Goal: Task Accomplishment & Management: Manage account settings

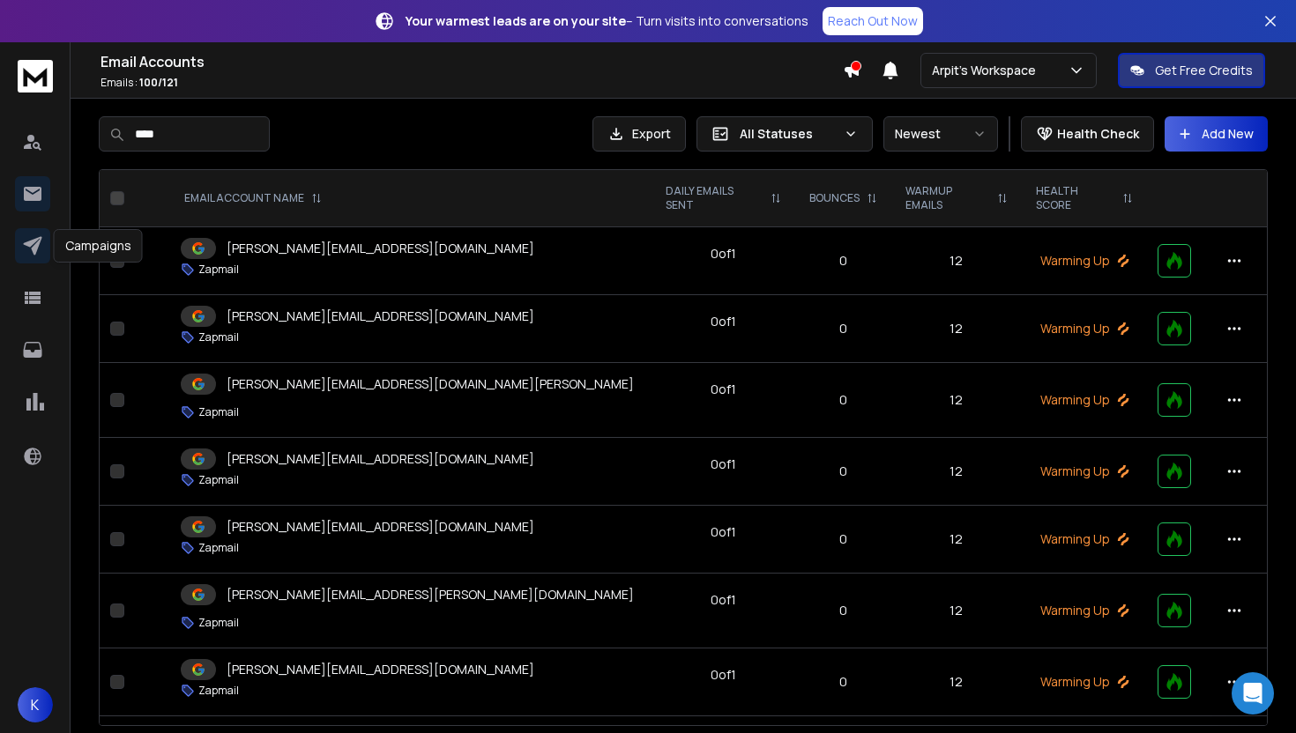
click at [26, 248] on icon at bounding box center [32, 245] width 21 height 21
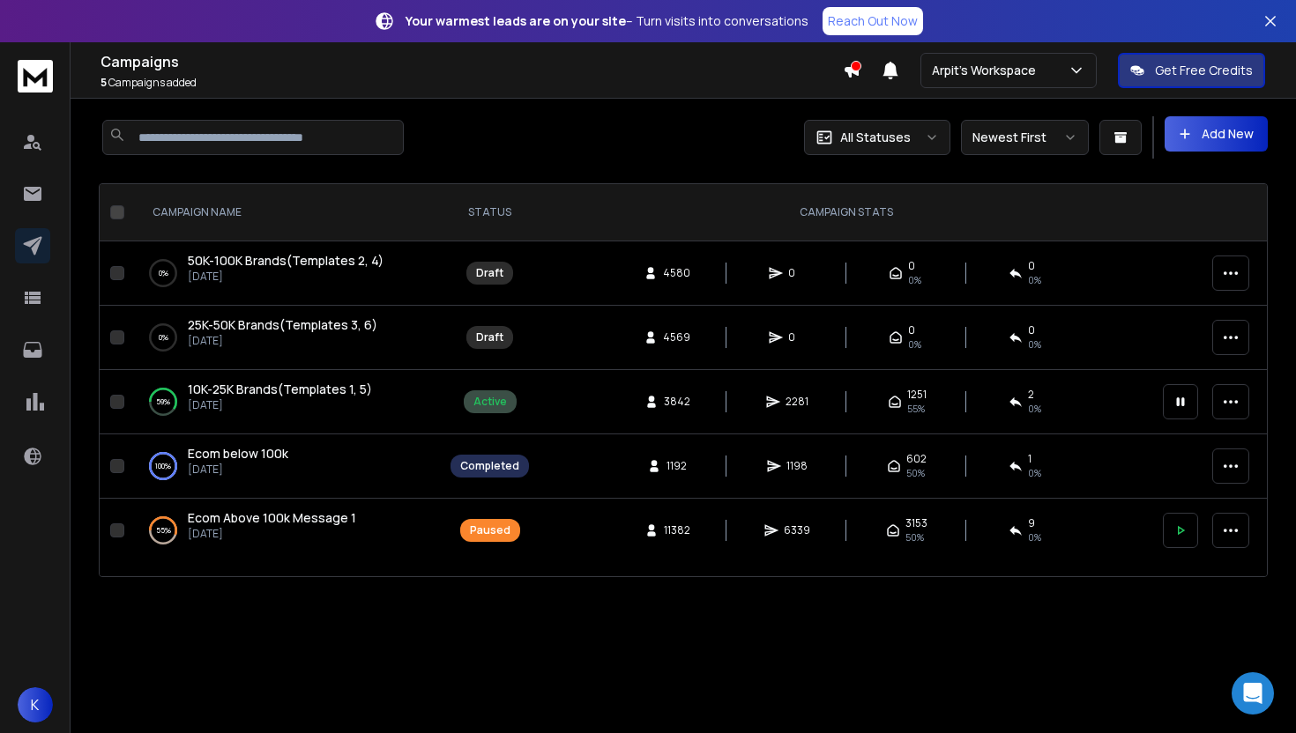
click at [350, 396] on span "10K-25K Brands(Templates 1, 5)" at bounding box center [280, 389] width 184 height 17
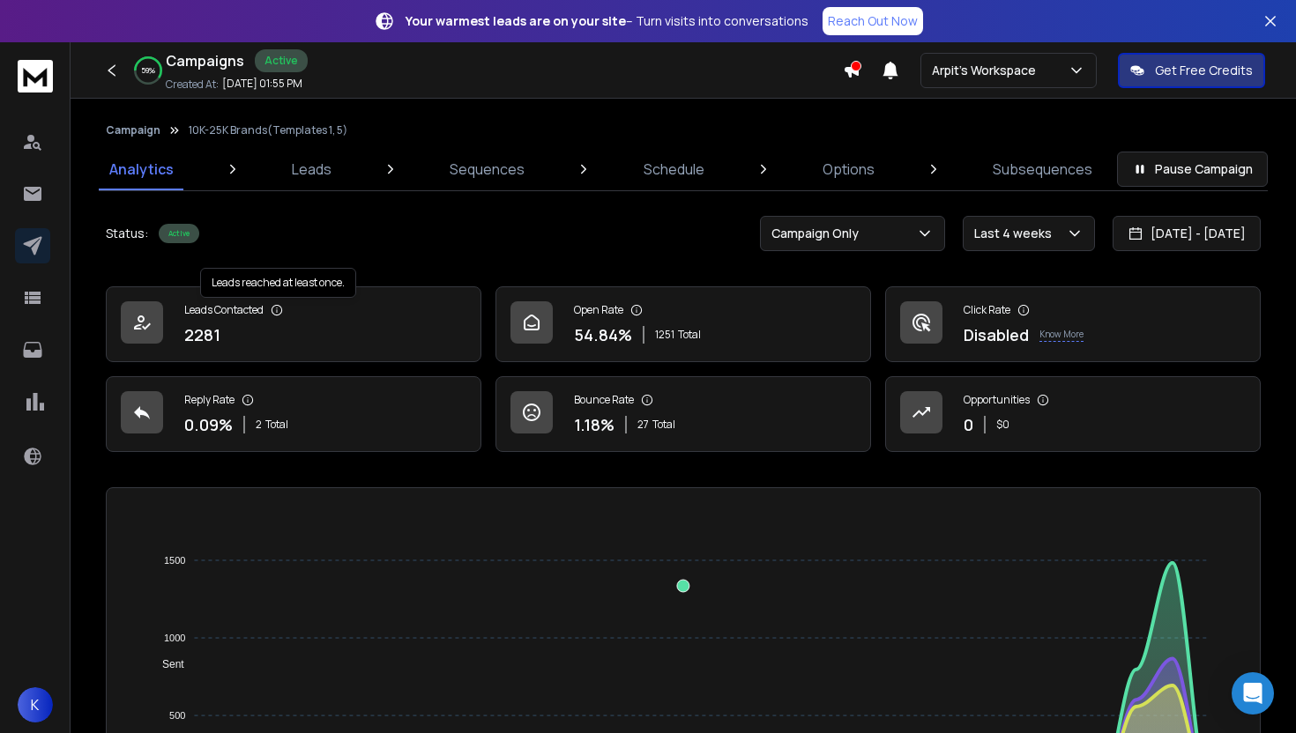
click at [280, 307] on icon at bounding box center [277, 310] width 12 height 12
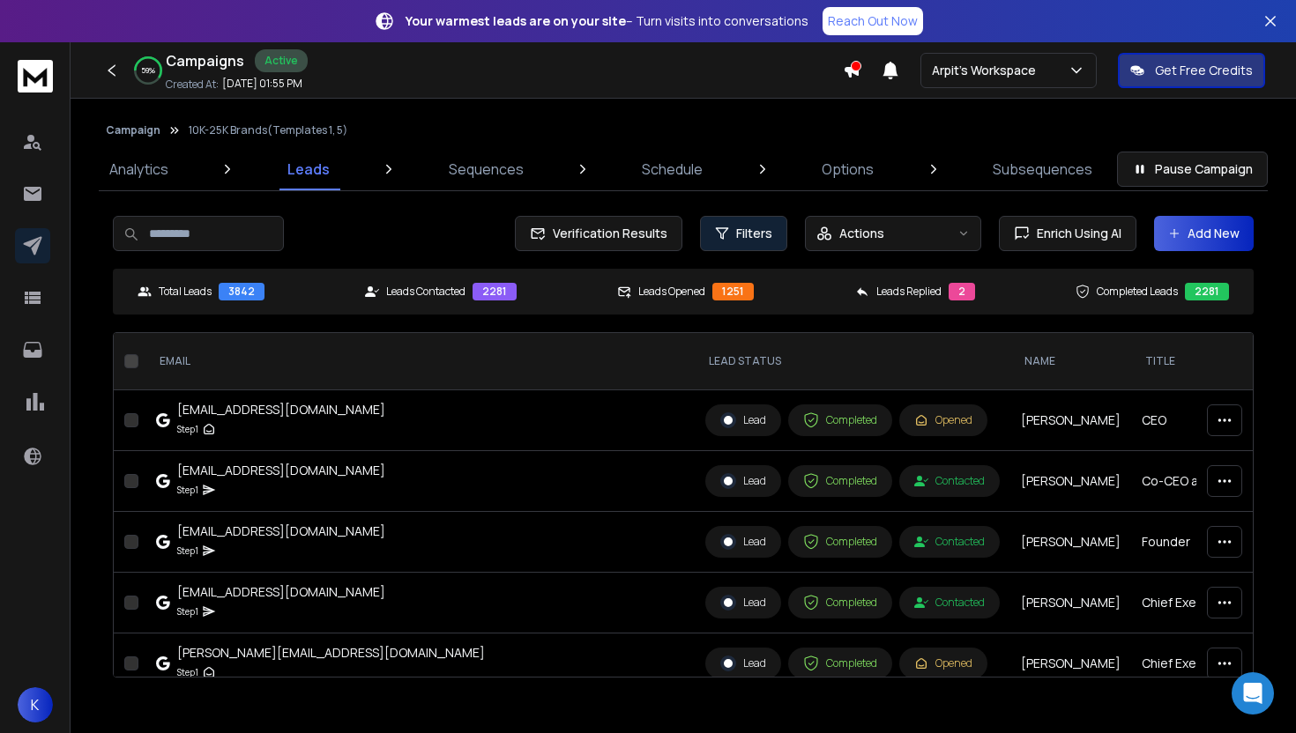
click at [733, 232] on button "Filters" at bounding box center [743, 233] width 87 height 35
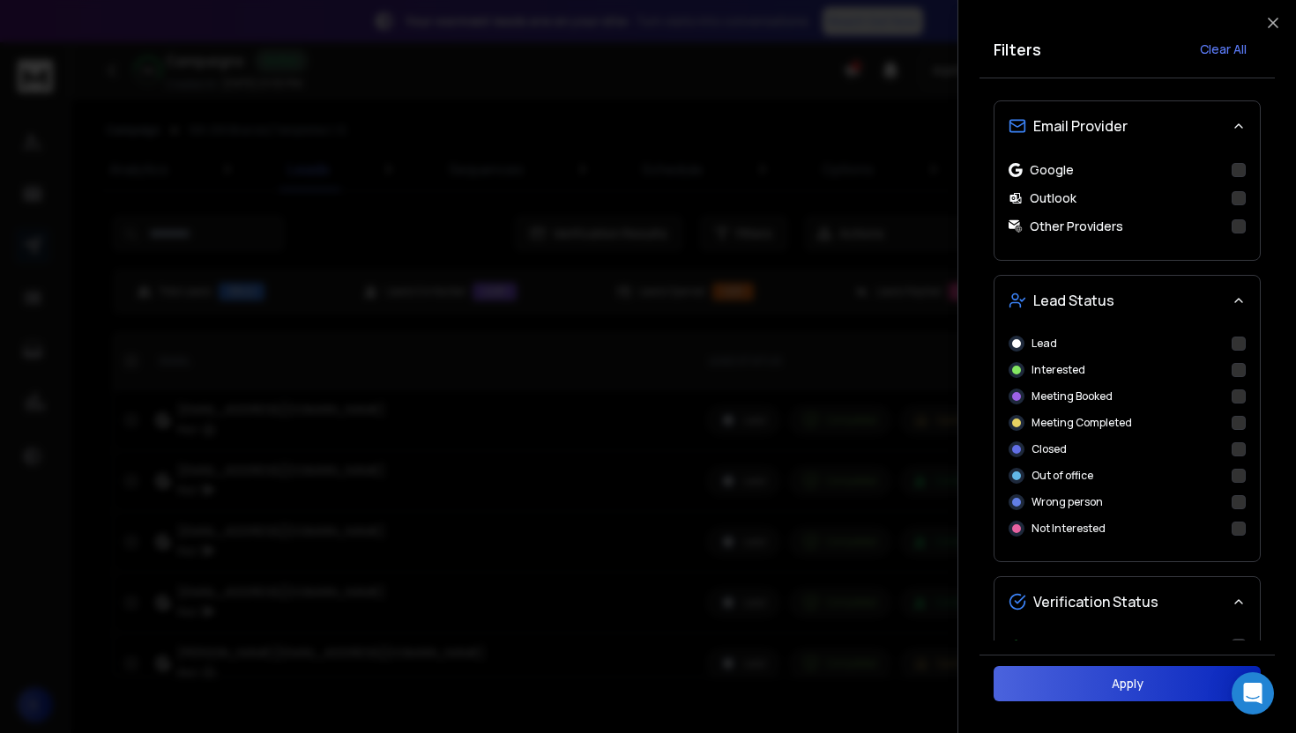
scroll to position [762, 0]
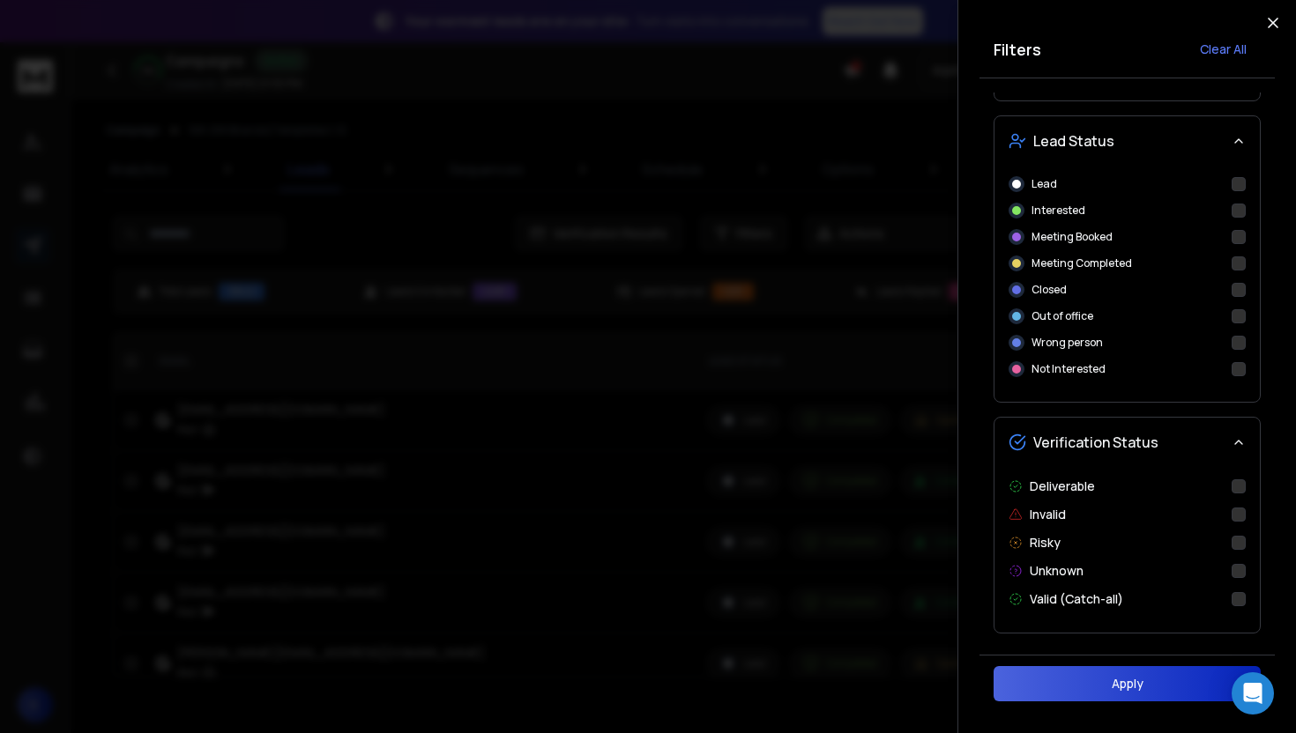
click at [1269, 20] on icon "button" at bounding box center [1273, 23] width 18 height 18
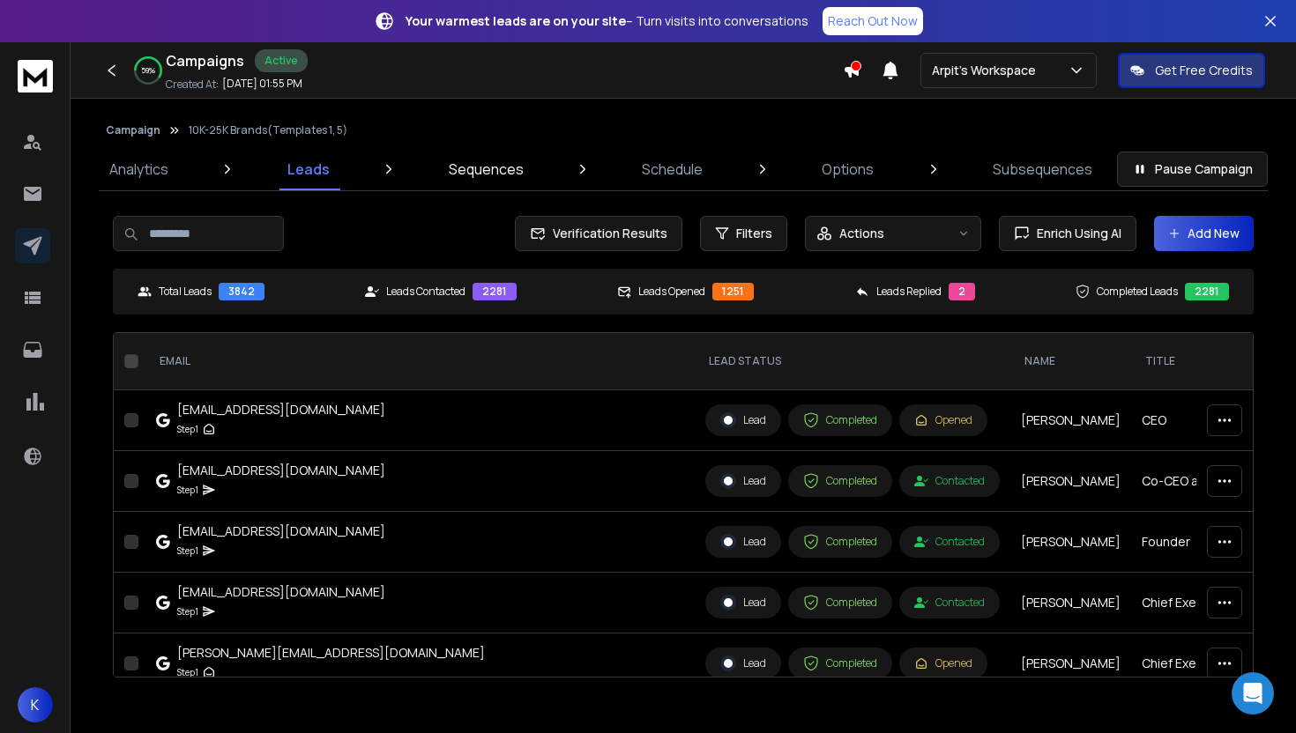
click at [488, 156] on link "Sequences" at bounding box center [486, 169] width 96 height 42
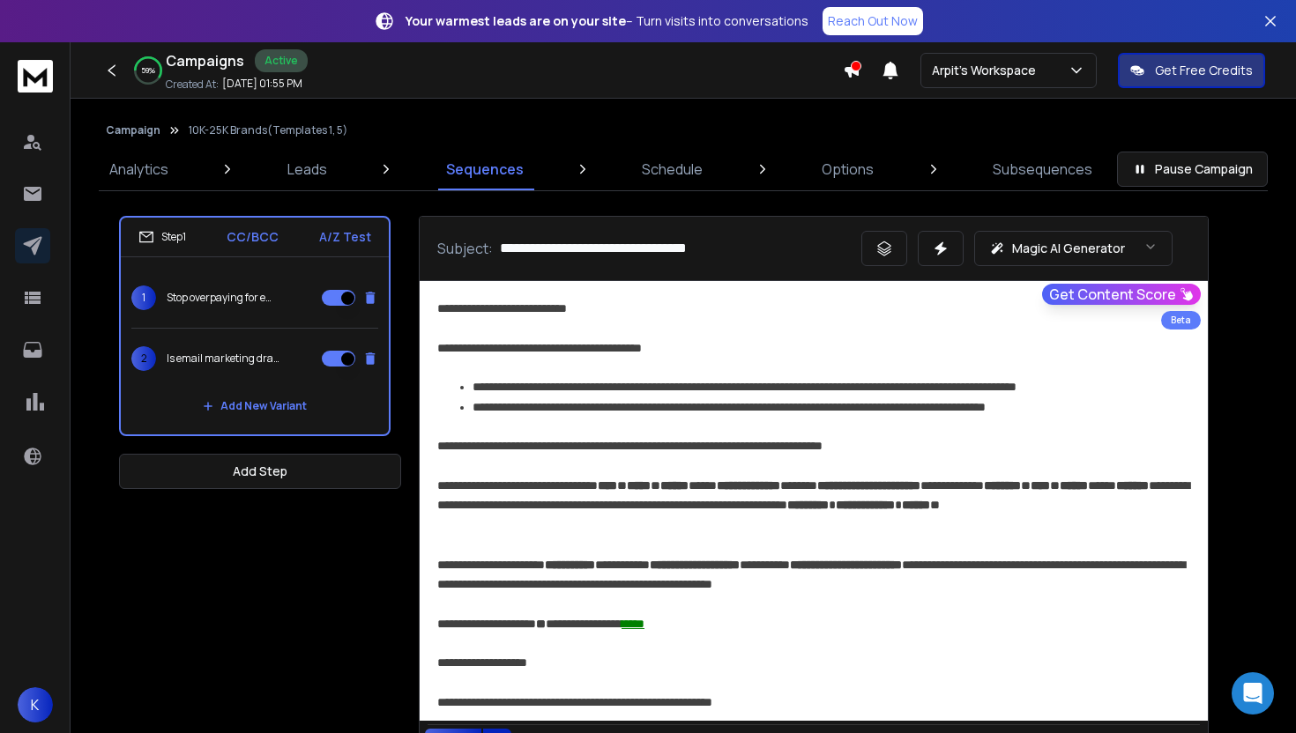
click at [229, 301] on p "Stop overpaying for email marketing" at bounding box center [223, 298] width 113 height 14
click at [129, 180] on link "Analytics" at bounding box center [139, 169] width 80 height 42
